Goal: Task Accomplishment & Management: Use online tool/utility

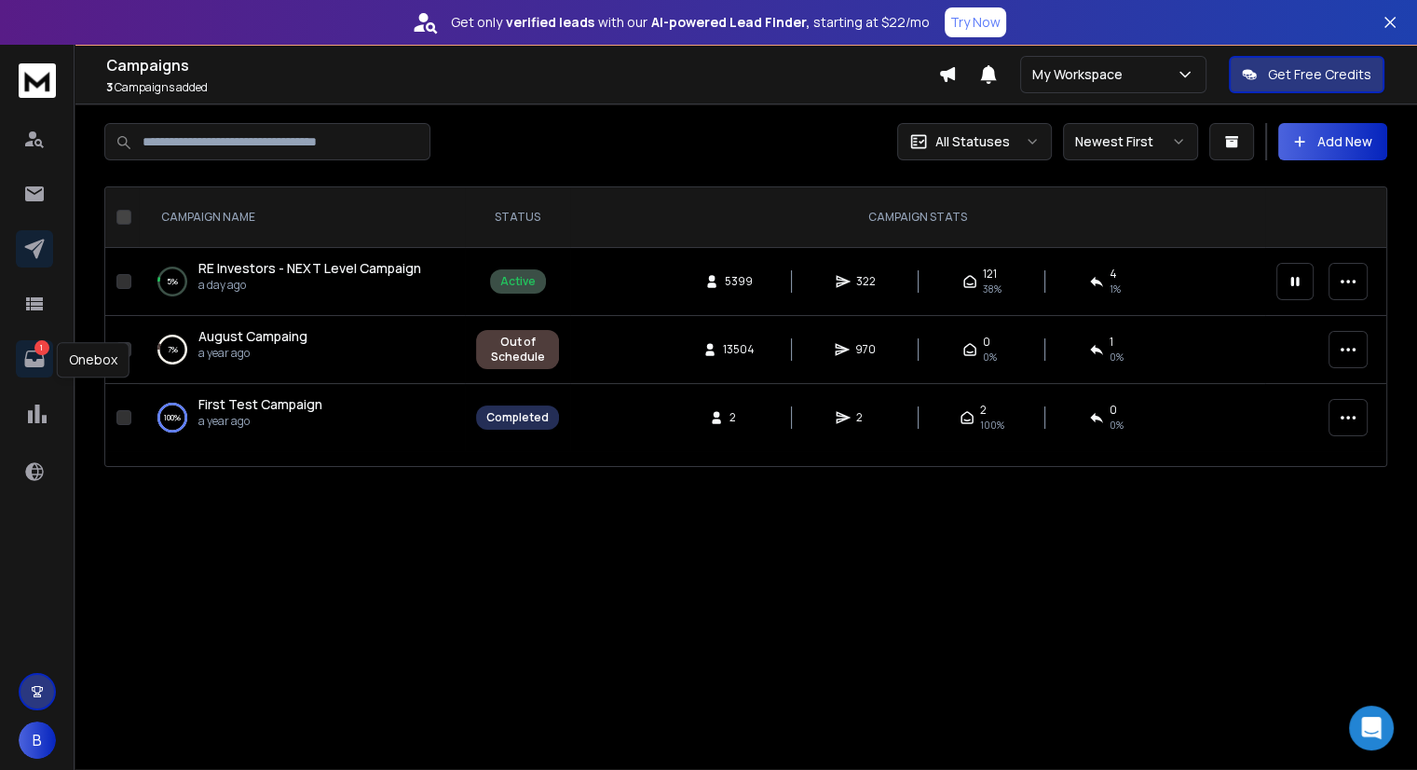
click at [28, 361] on icon at bounding box center [34, 358] width 20 height 17
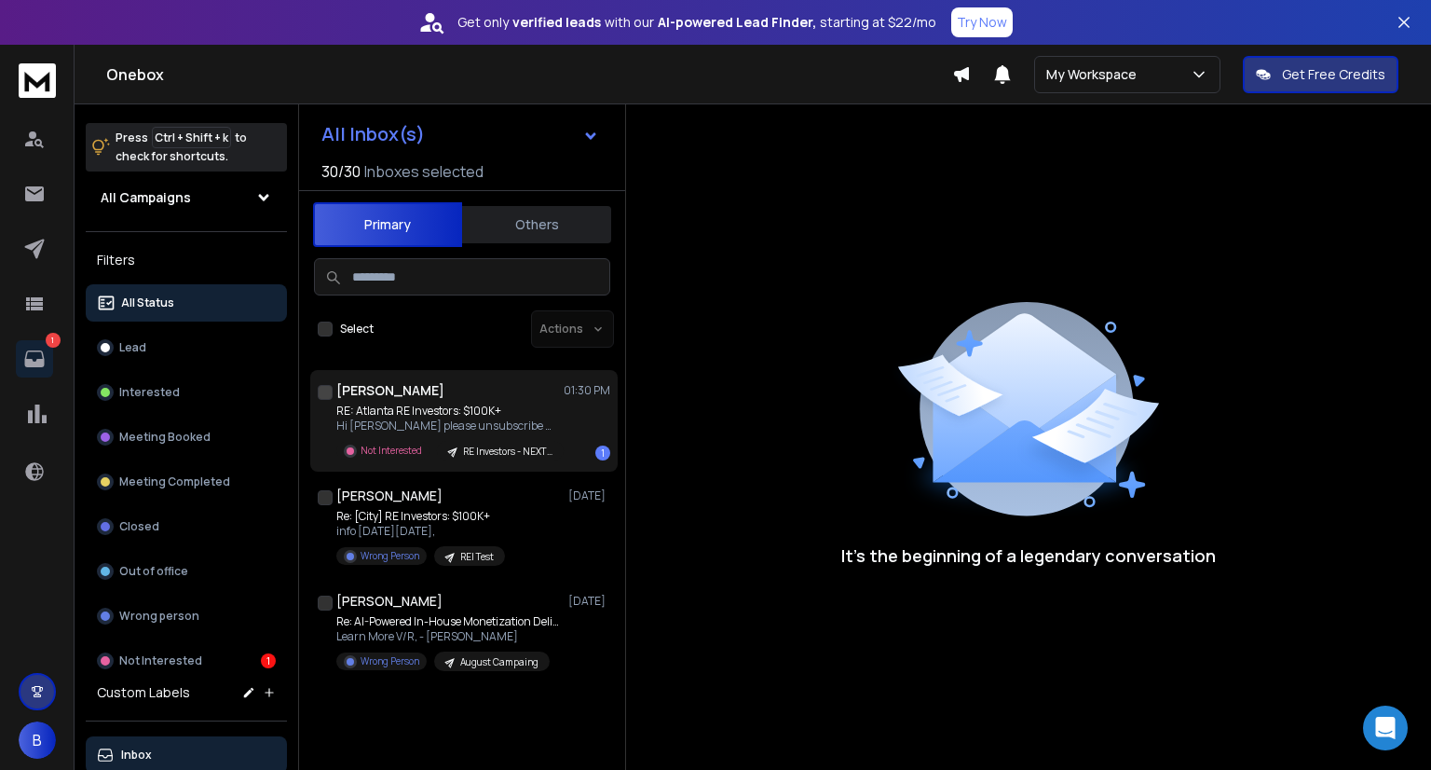
click at [549, 425] on p "Hi [PERSON_NAME] please unsubscribe me" at bounding box center [448, 425] width 224 height 15
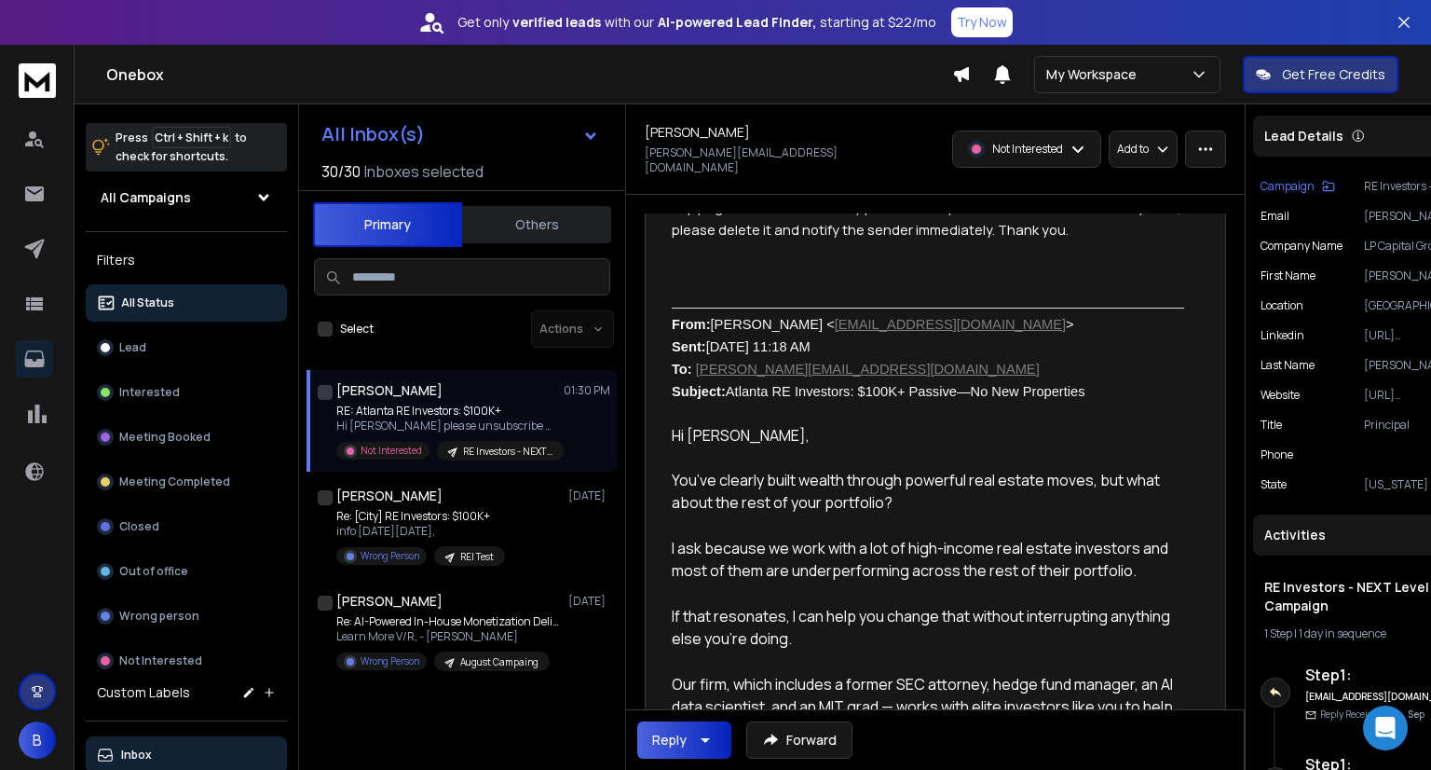
scroll to position [14, 0]
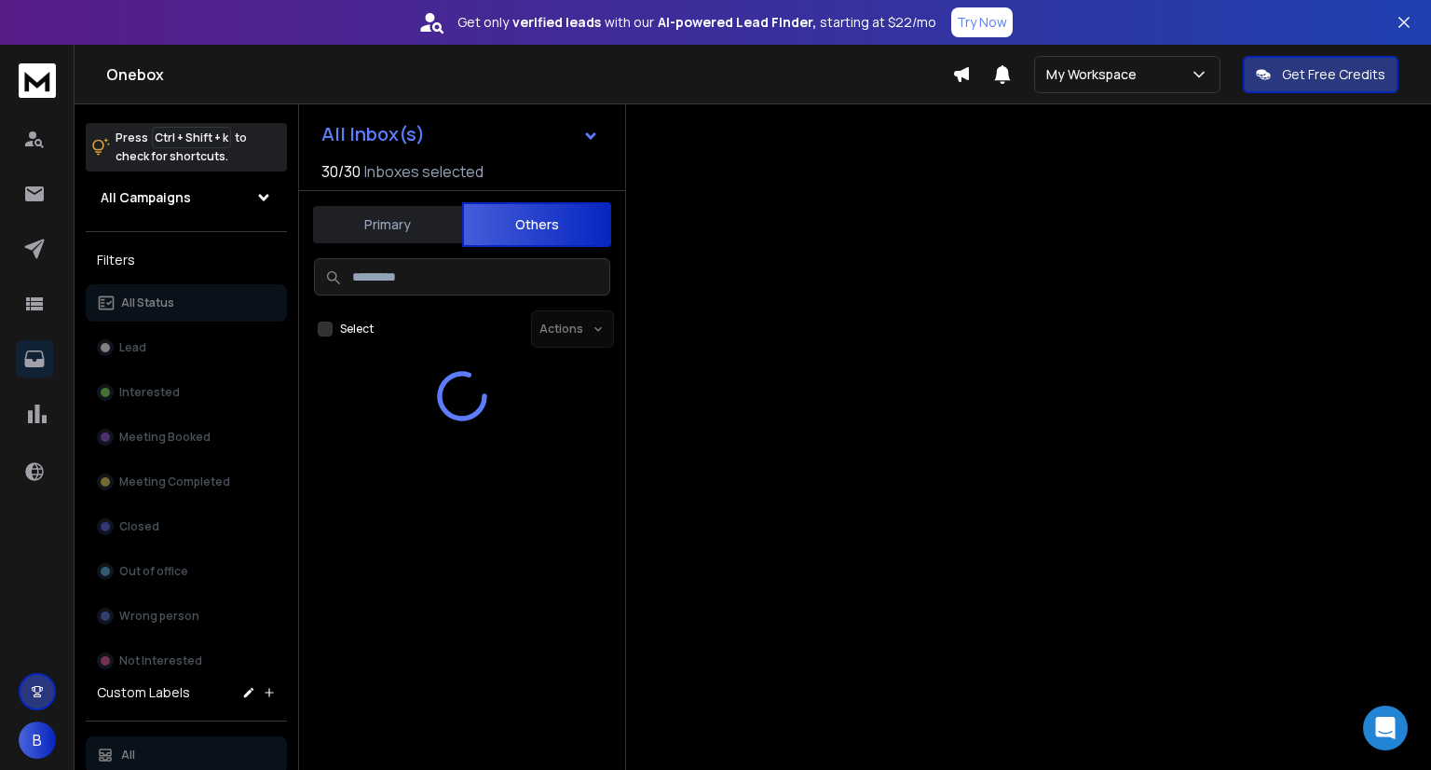
click at [492, 202] on button "Others" at bounding box center [536, 224] width 149 height 45
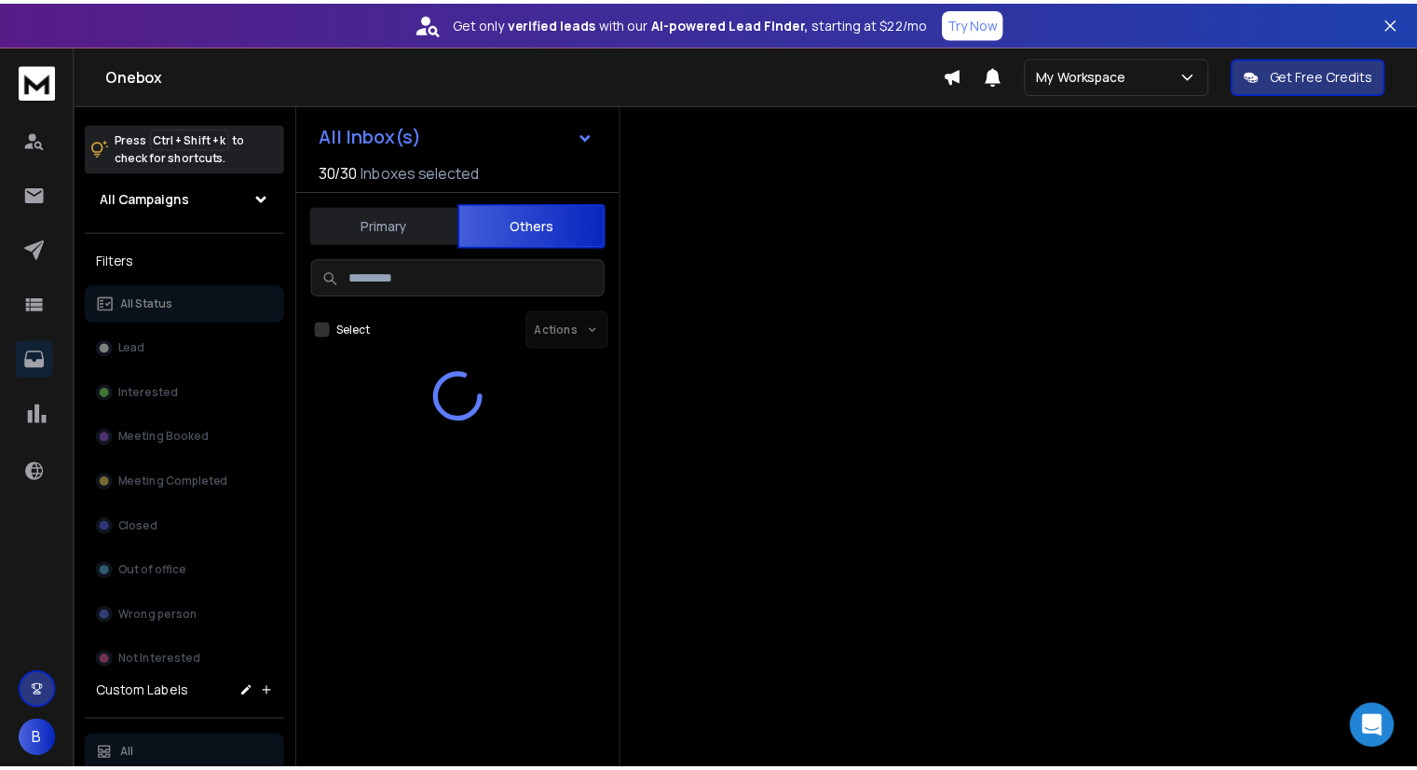
scroll to position [0, 0]
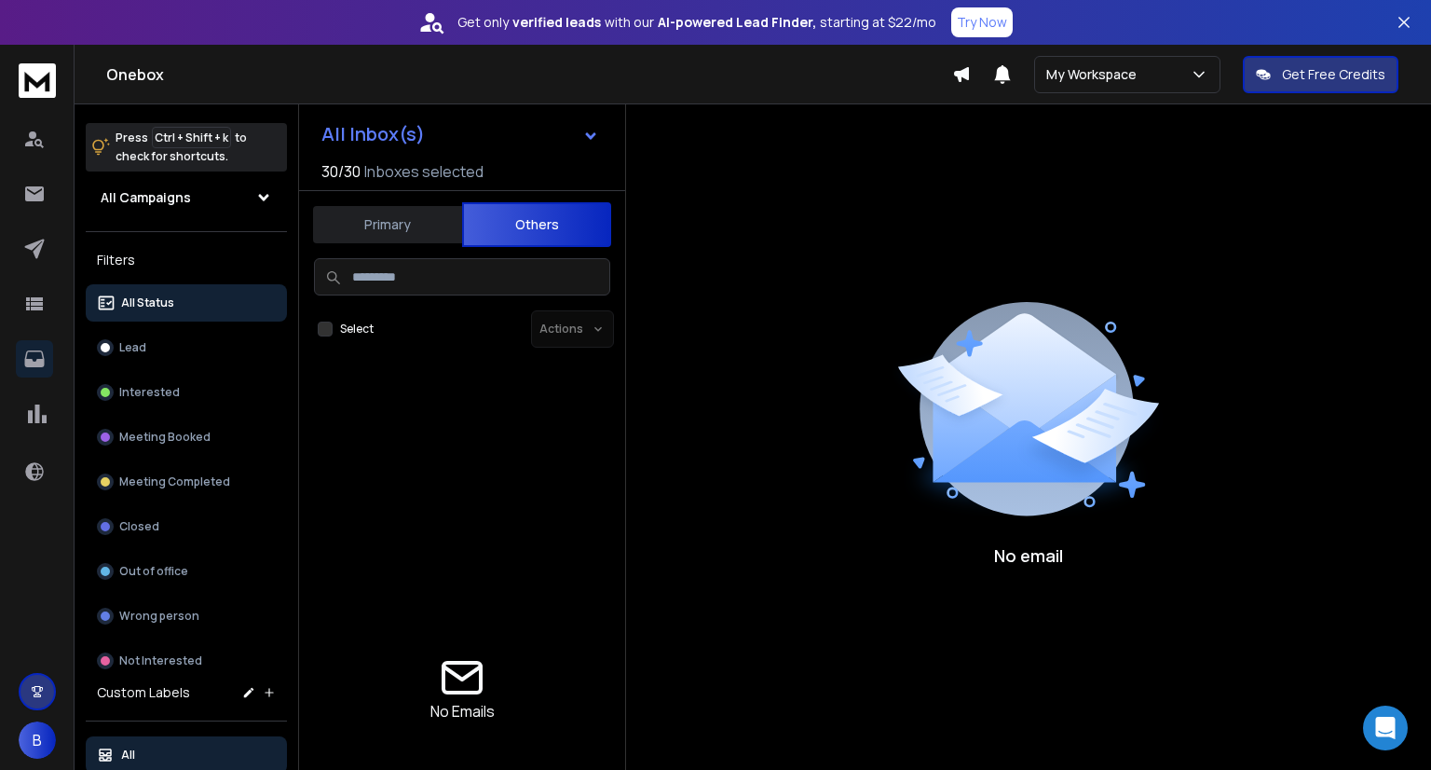
click at [410, 215] on button "Primary" at bounding box center [387, 224] width 149 height 41
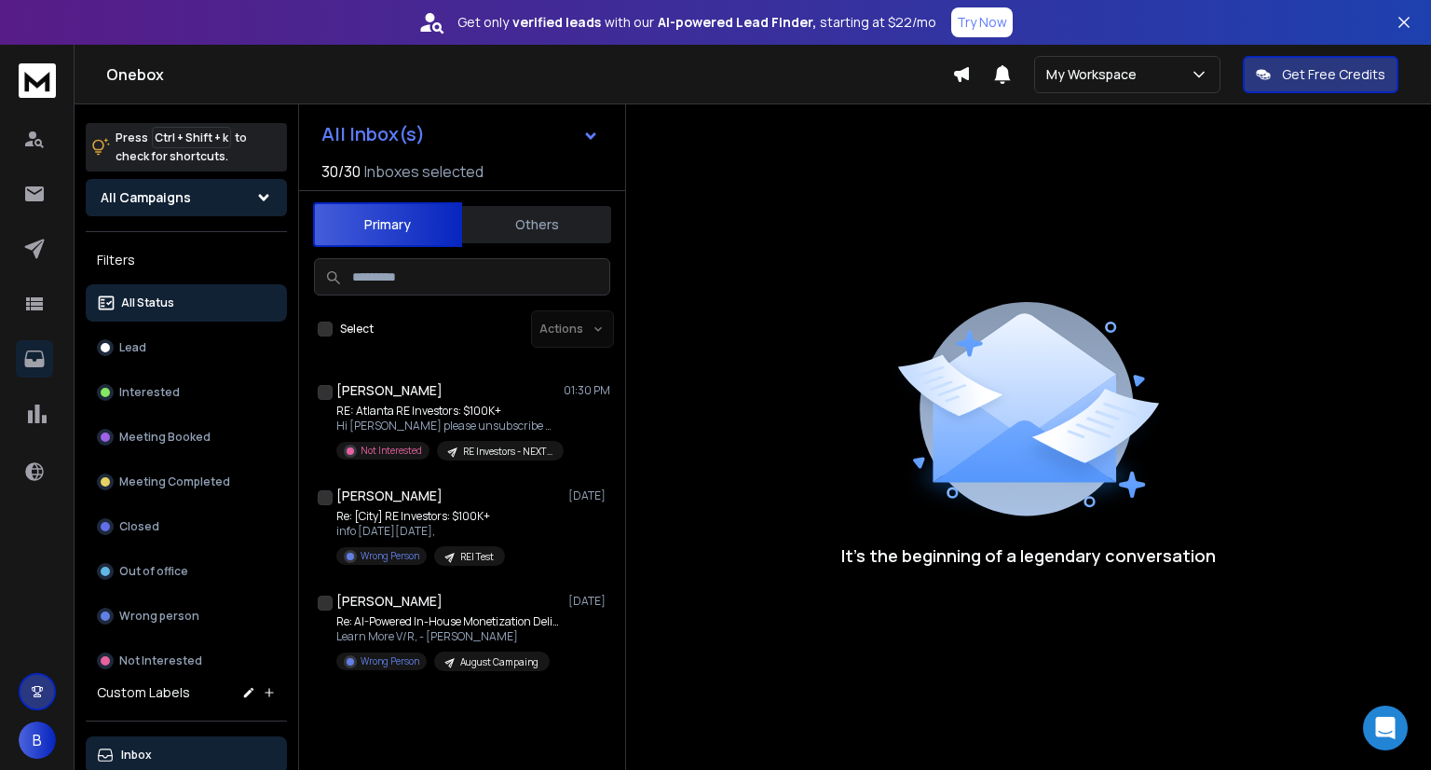
click at [225, 205] on button "All Campaigns" at bounding box center [186, 197] width 201 height 37
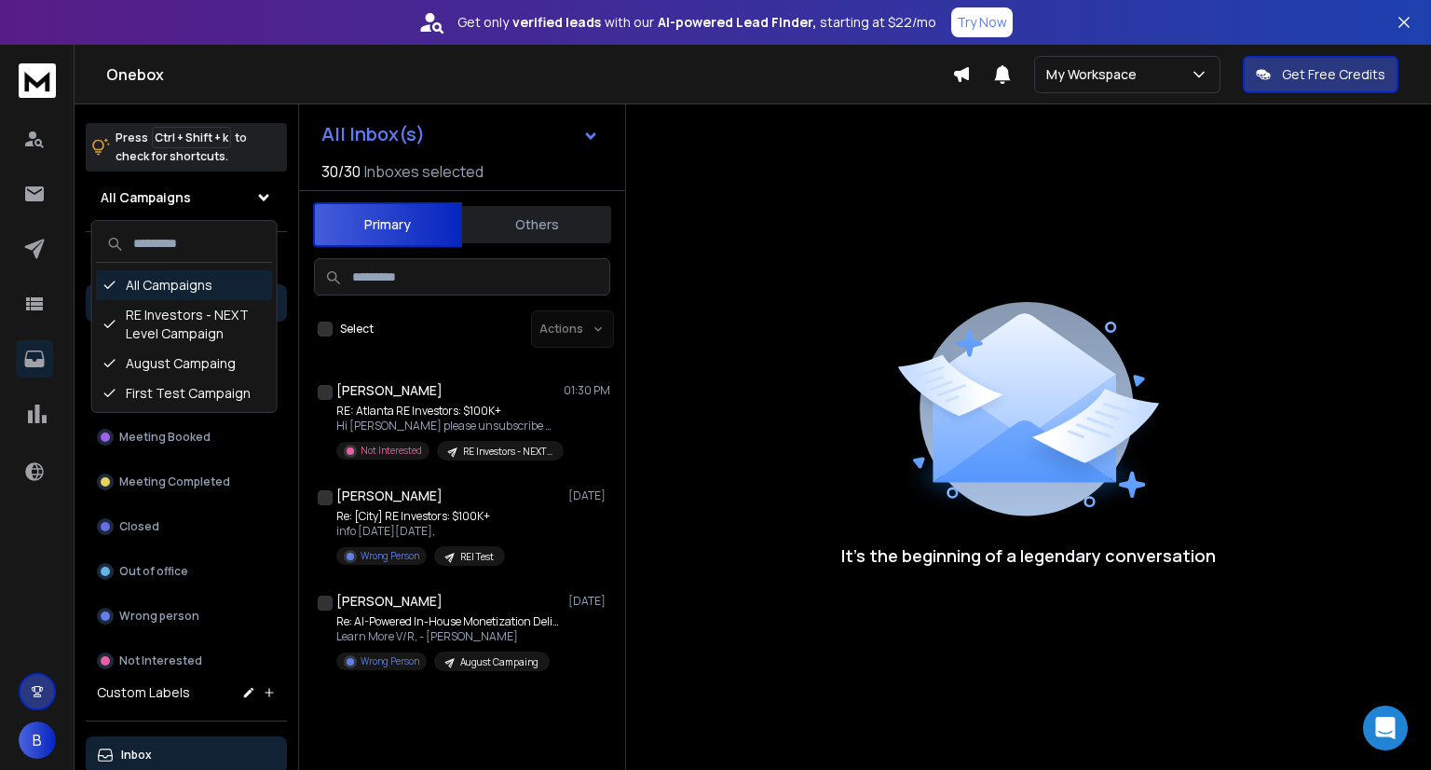
click at [192, 286] on div "All Campaigns" at bounding box center [184, 285] width 177 height 30
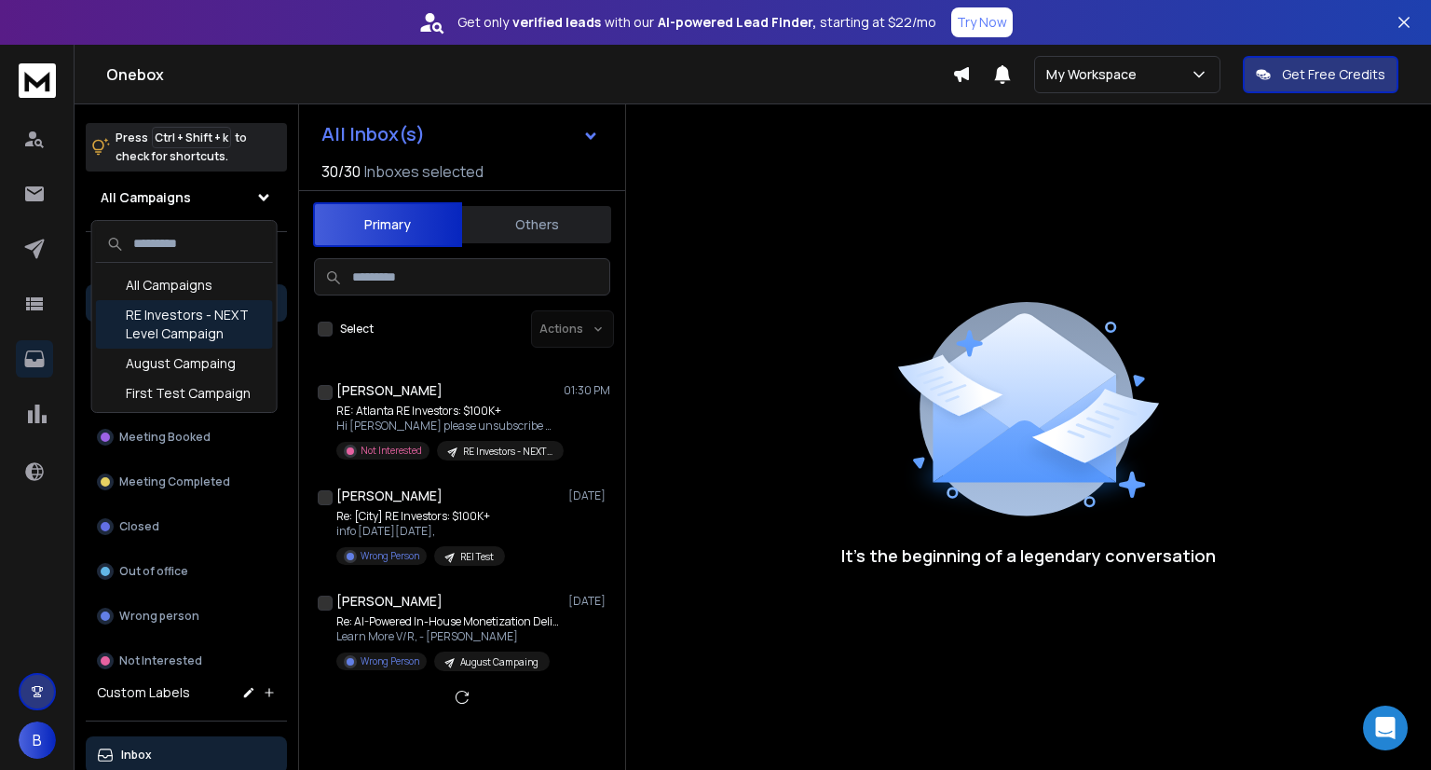
click at [187, 310] on div "RE Investors - NEXT Level Campaign" at bounding box center [184, 324] width 177 height 48
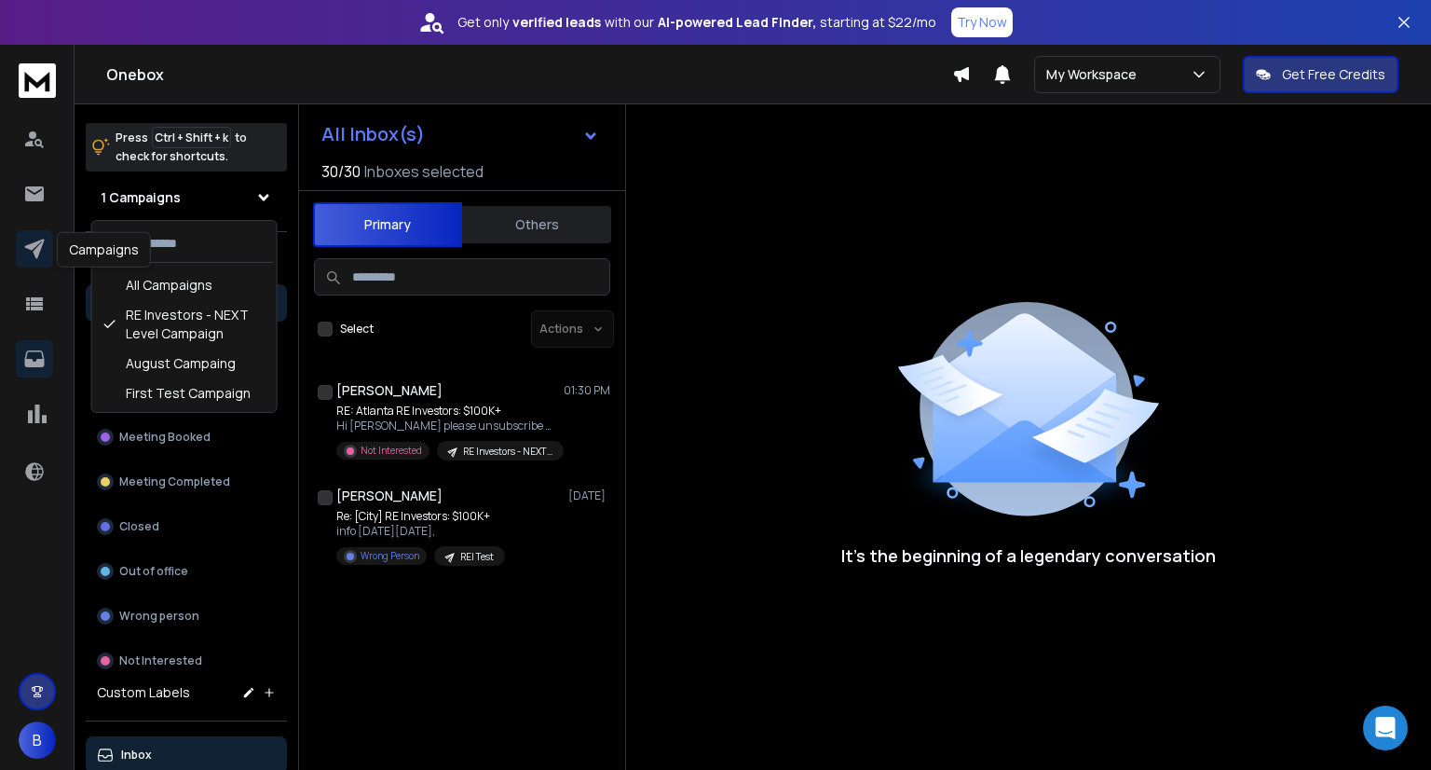
click at [26, 243] on icon at bounding box center [34, 249] width 22 height 22
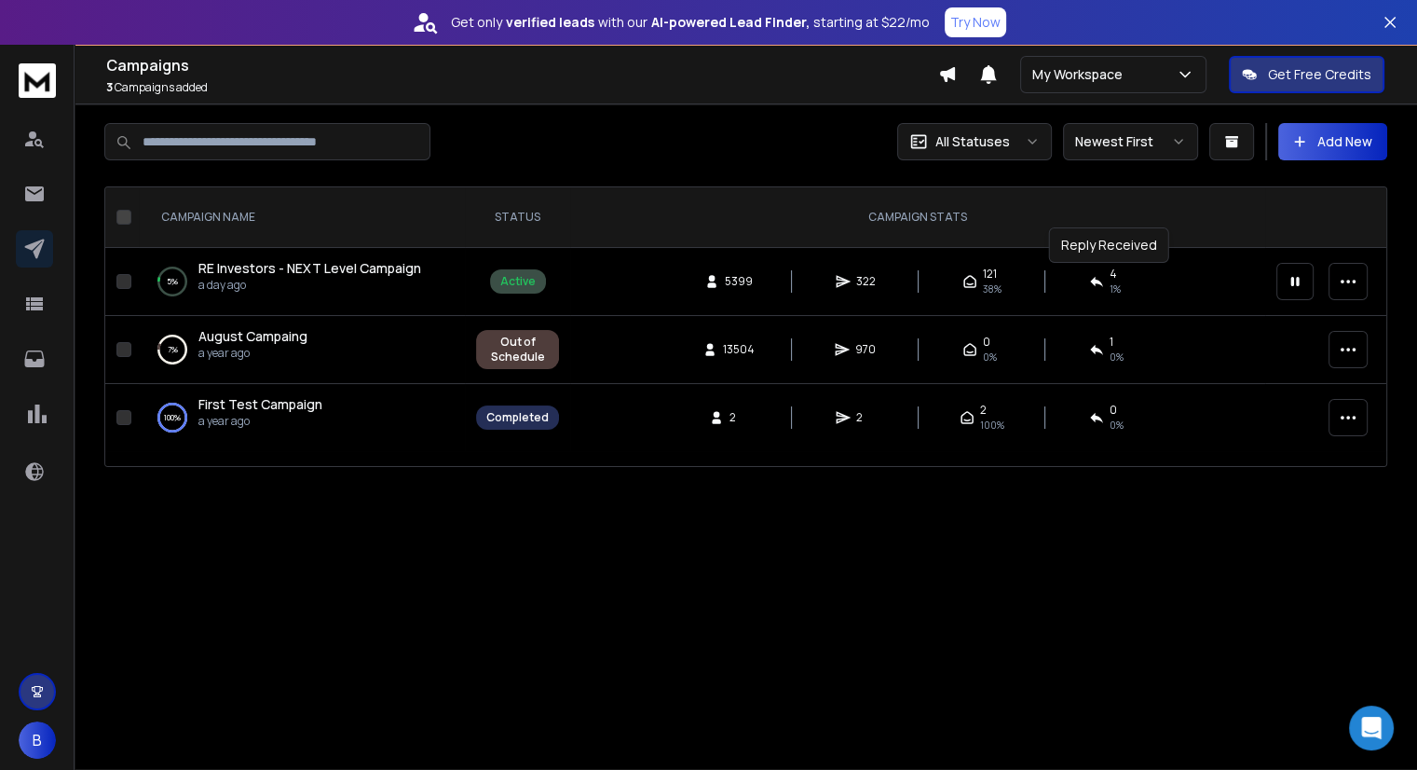
click at [1111, 287] on span "1 %" at bounding box center [1115, 288] width 11 height 15
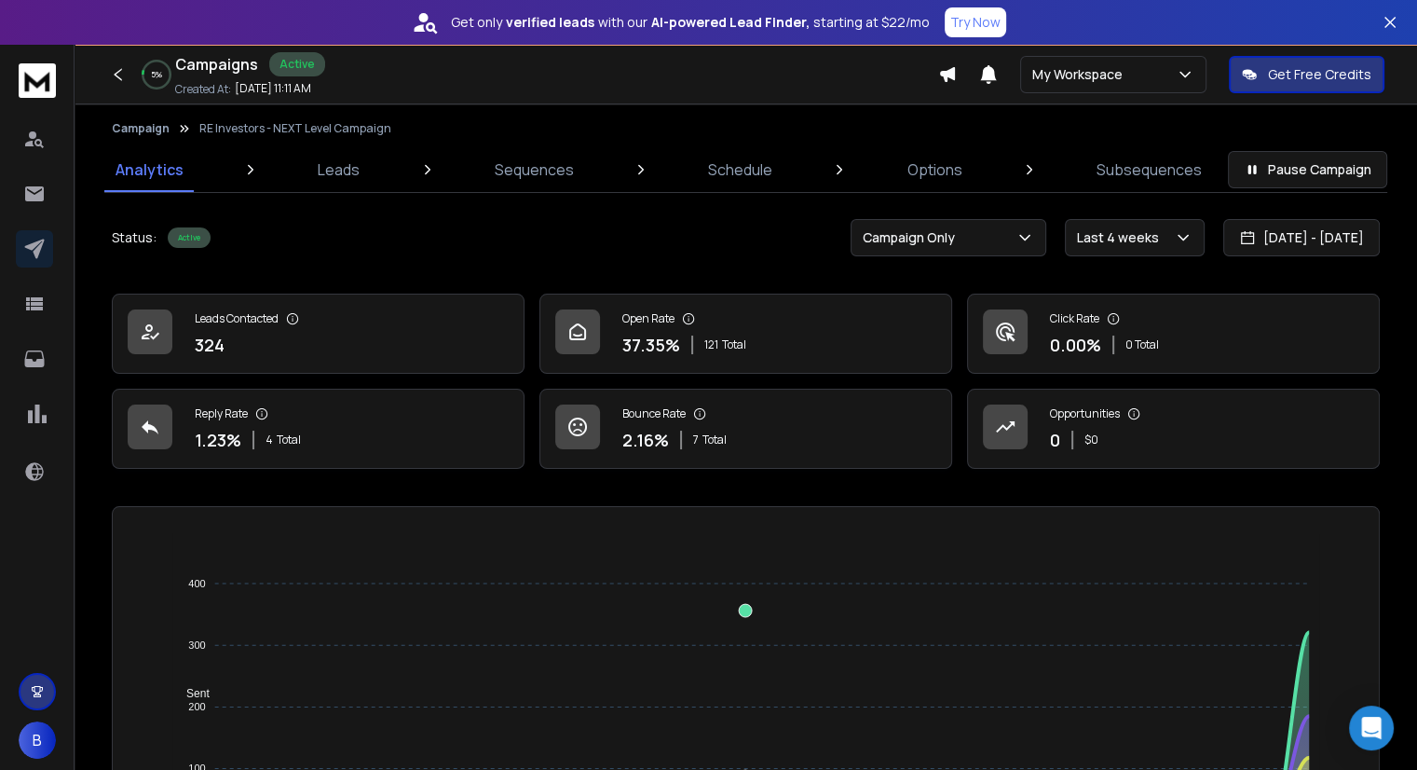
scroll to position [10, 0]
click at [287, 436] on span "Total" at bounding box center [289, 438] width 24 height 15
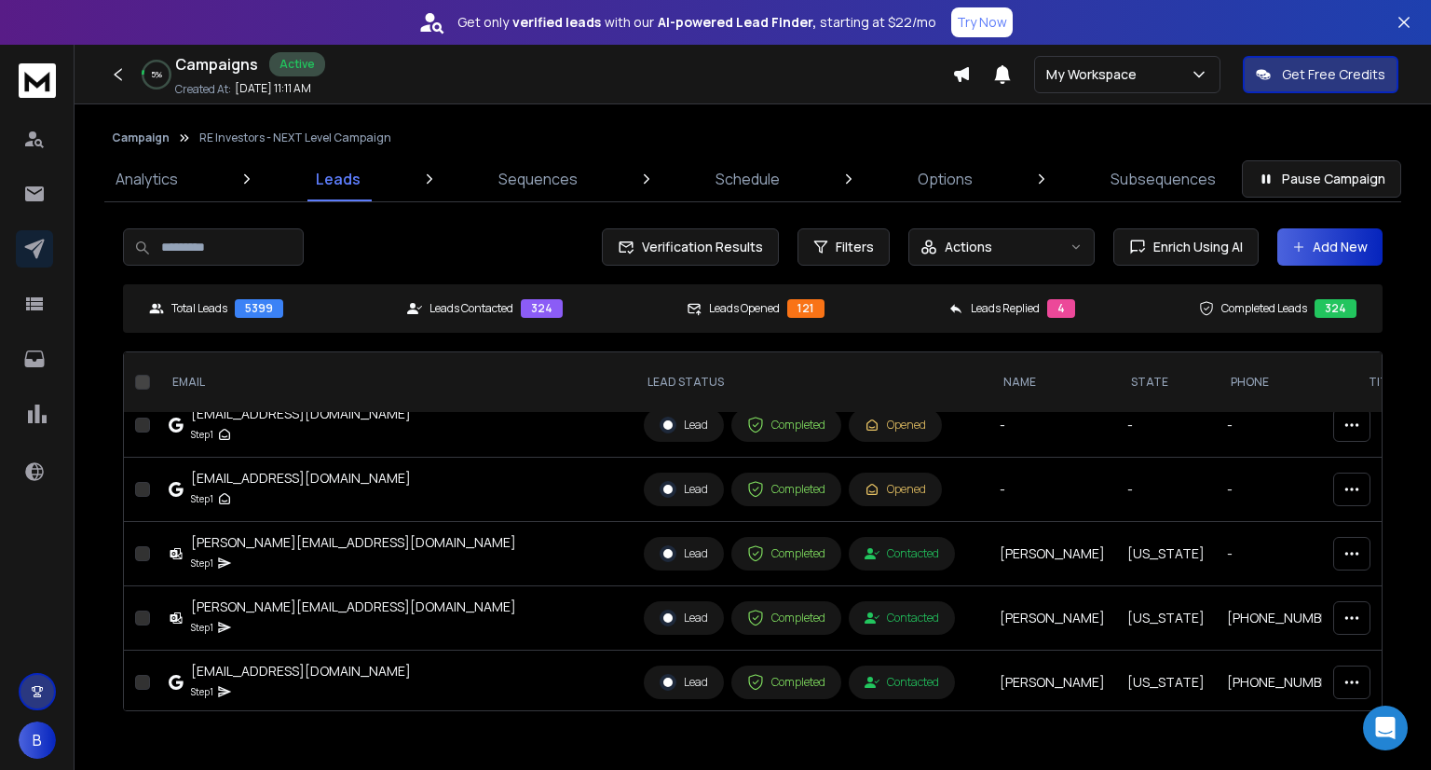
scroll to position [82, 0]
click at [1006, 306] on p "Leads Replied" at bounding box center [1005, 308] width 69 height 15
click at [826, 241] on polygon "button" at bounding box center [820, 246] width 12 height 11
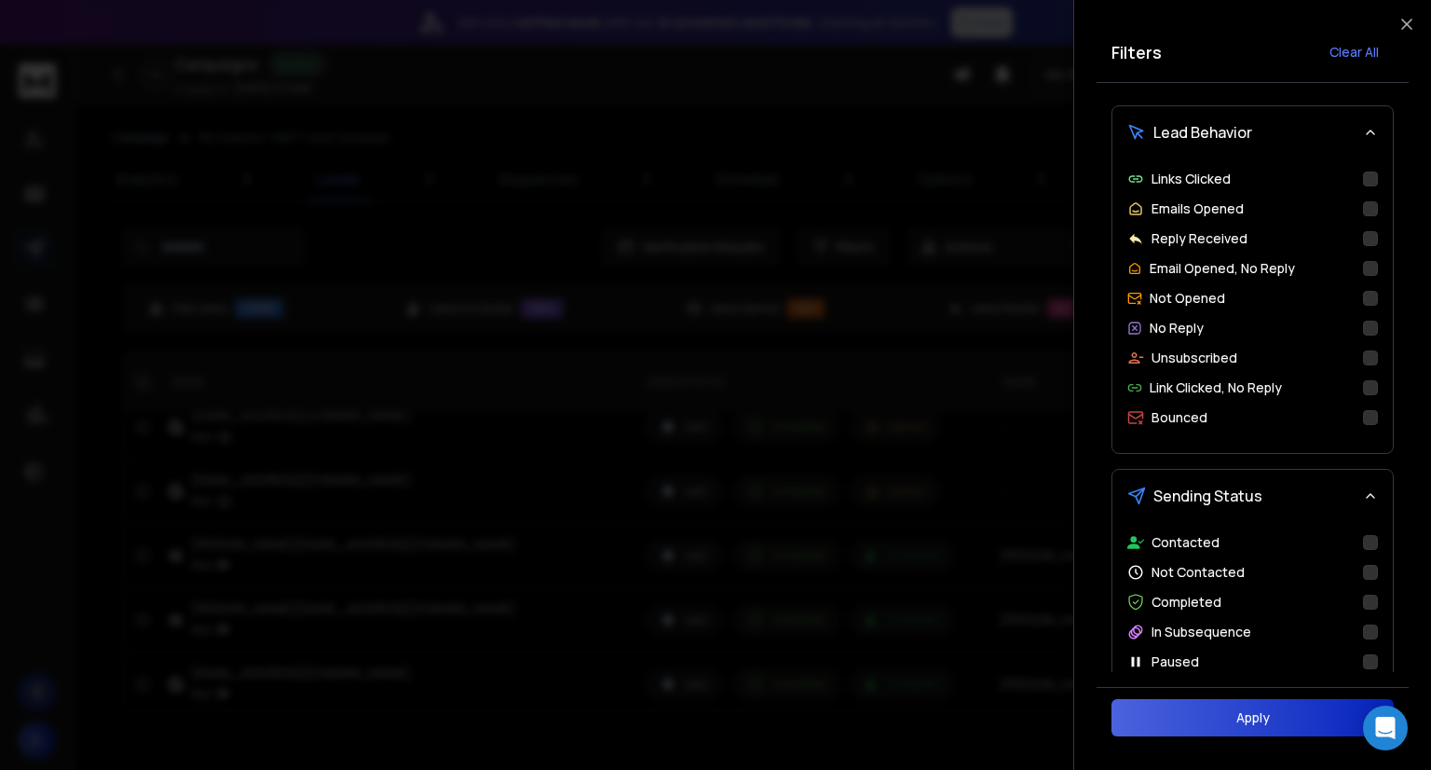
click at [1363, 235] on button "Reply Received" at bounding box center [1370, 238] width 15 height 15
click at [1155, 711] on button "Apply" at bounding box center [1252, 717] width 282 height 37
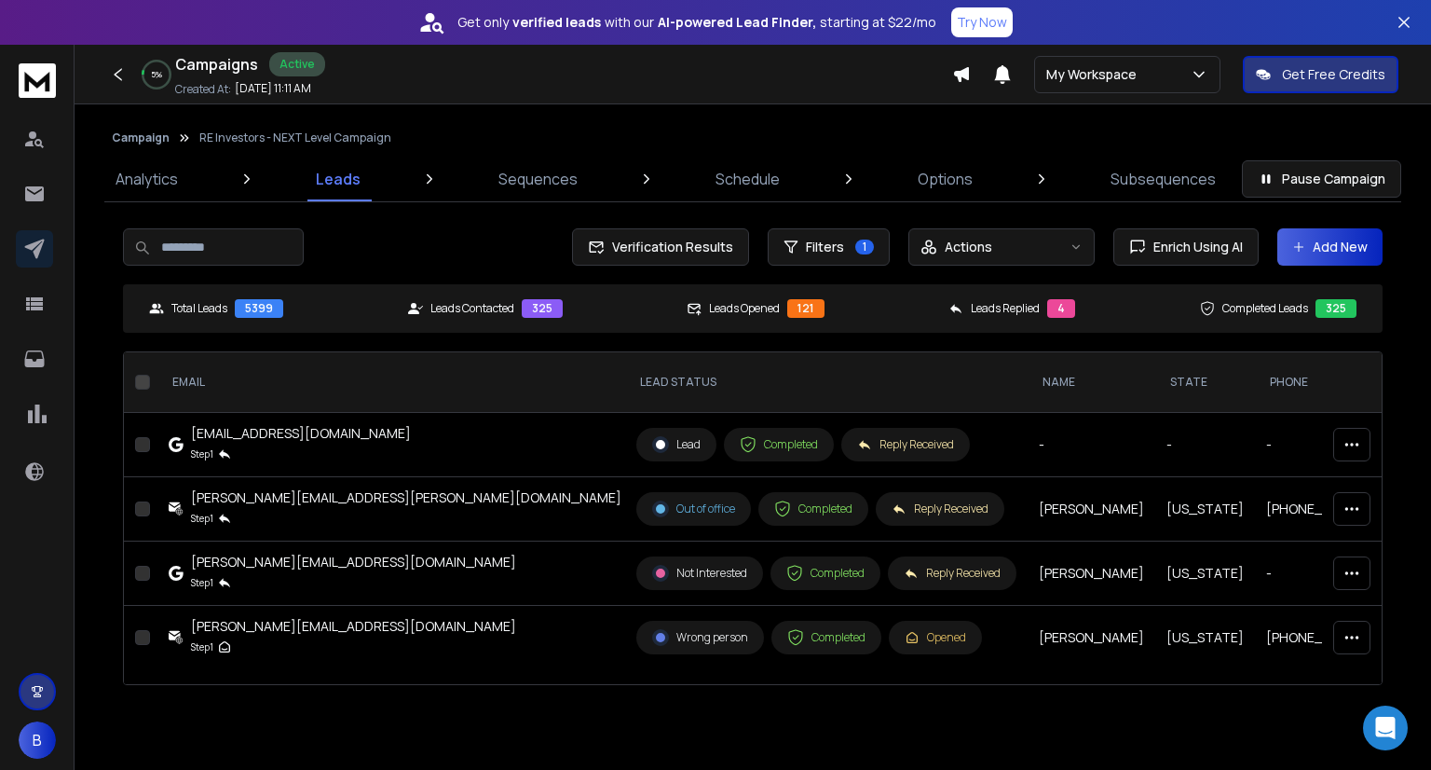
scroll to position [0, 0]
click at [911, 572] on div "Reply Received" at bounding box center [959, 573] width 97 height 15
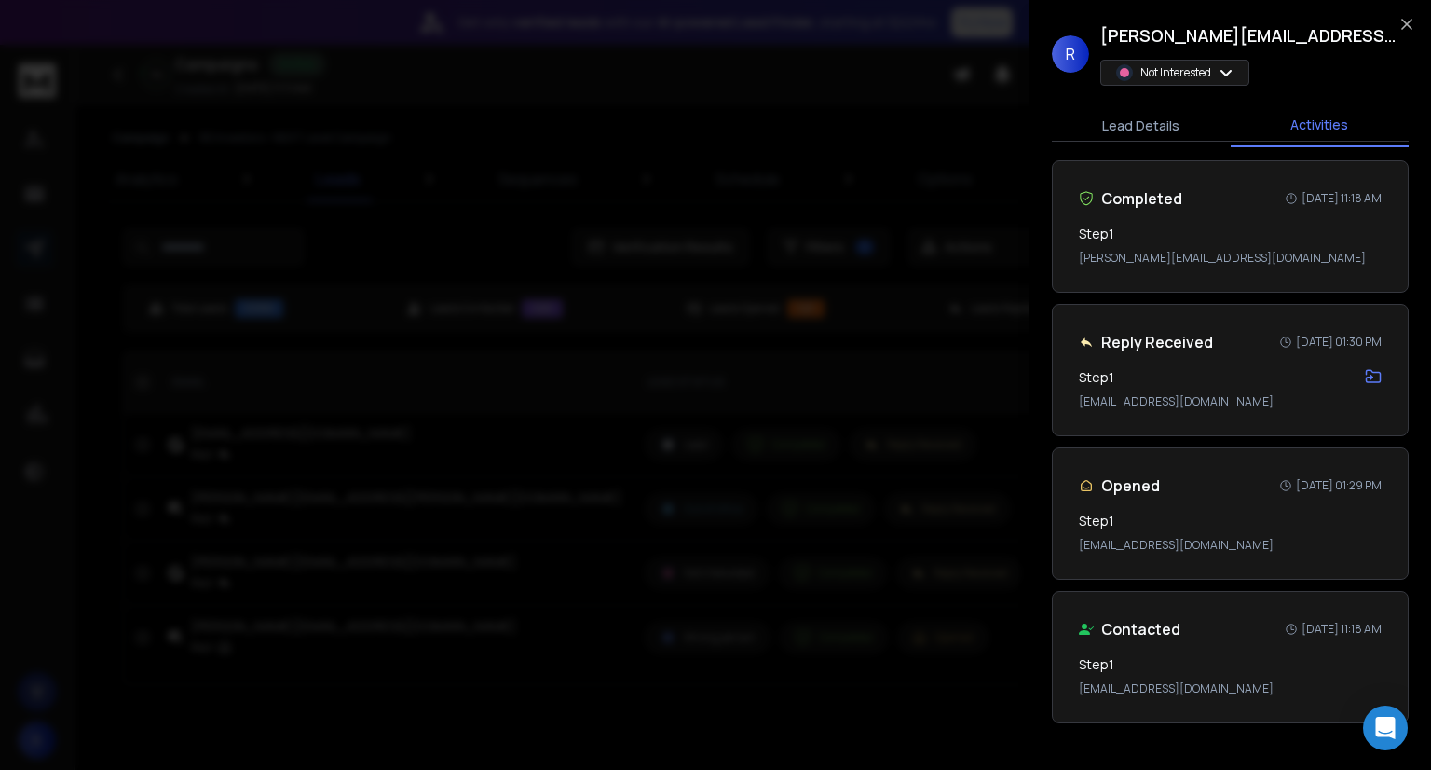
click at [1303, 128] on button "Activities" at bounding box center [1320, 125] width 179 height 43
click at [1369, 370] on icon at bounding box center [1373, 376] width 17 height 17
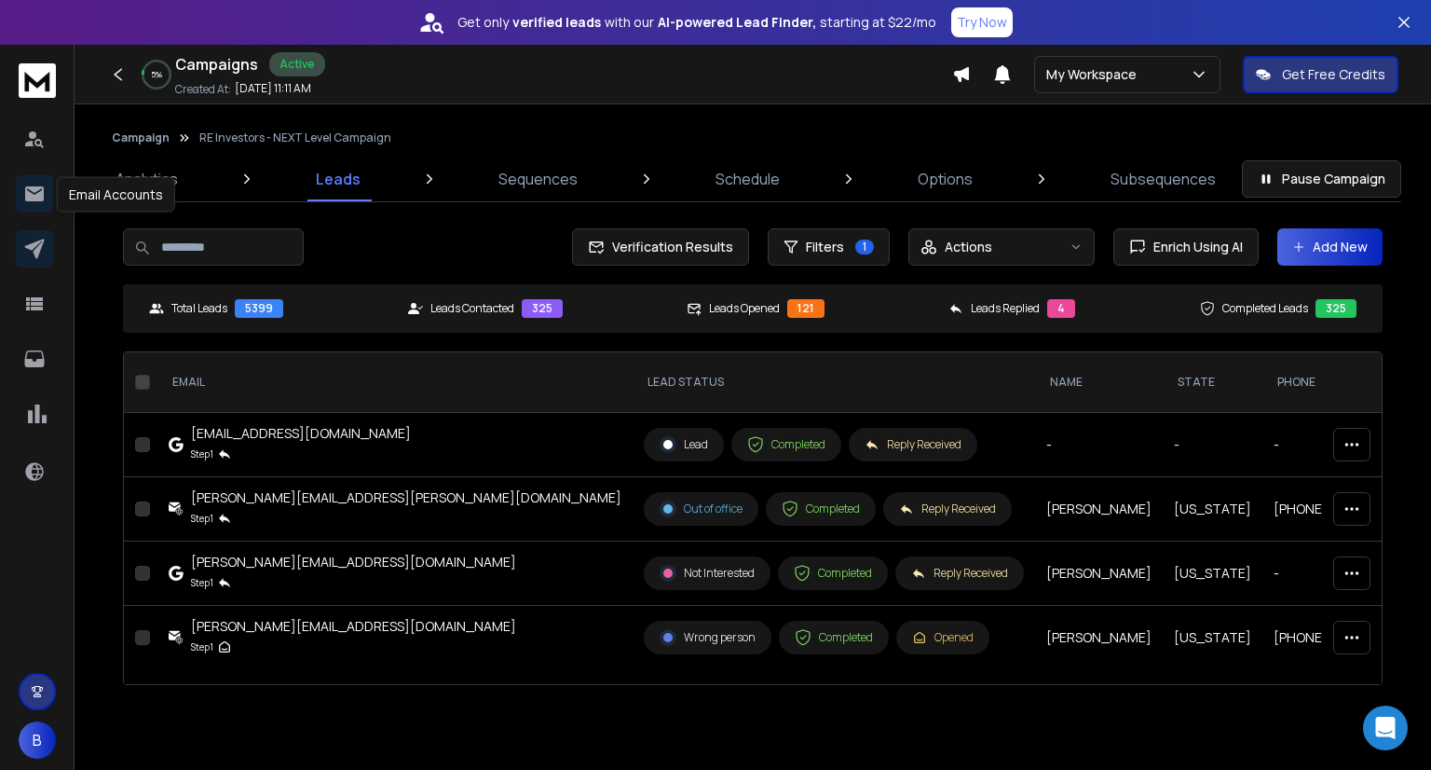
click at [21, 199] on link at bounding box center [34, 193] width 37 height 37
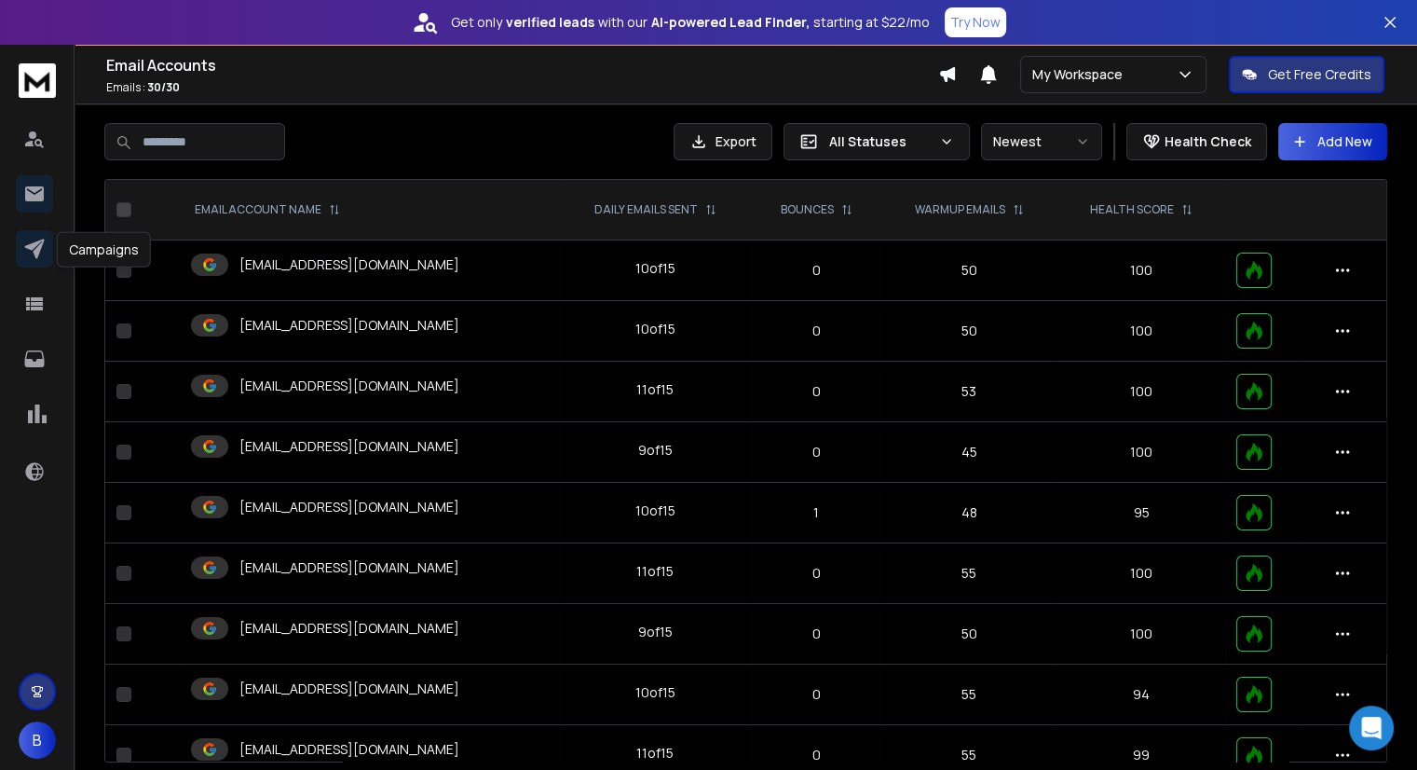
click at [34, 249] on icon at bounding box center [34, 249] width 22 height 22
click at [40, 248] on icon at bounding box center [34, 249] width 20 height 20
